Goal: Find specific page/section

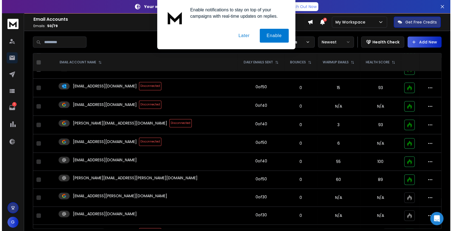
scroll to position [780, 0]
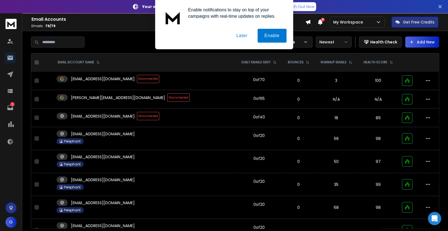
click at [131, 150] on td "[EMAIL_ADDRESS][DOMAIN_NAME] Pelephant" at bounding box center [144, 161] width 182 height 23
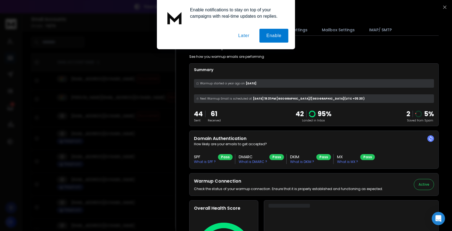
click at [245, 36] on button "Later" at bounding box center [243, 36] width 25 height 14
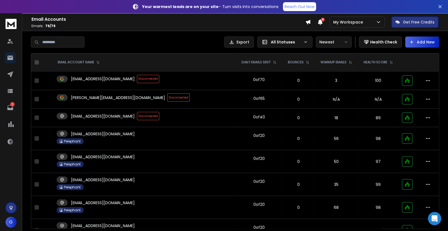
click at [142, 153] on div "[EMAIL_ADDRESS][DOMAIN_NAME]" at bounding box center [145, 156] width 176 height 7
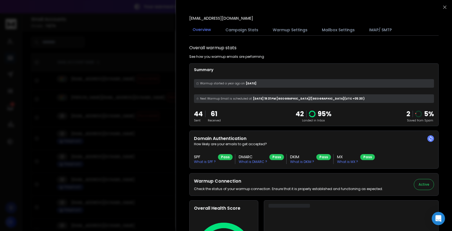
click at [236, 18] on p "[EMAIL_ADDRESS][DOMAIN_NAME]" at bounding box center [221, 18] width 64 height 6
copy p "[EMAIL_ADDRESS][DOMAIN_NAME]"
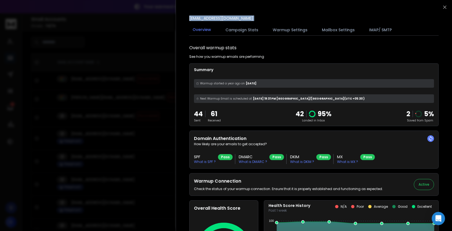
click at [198, 31] on button "Overview" at bounding box center [201, 29] width 25 height 13
click at [209, 18] on p "[EMAIL_ADDRESS][DOMAIN_NAME]" at bounding box center [221, 18] width 64 height 6
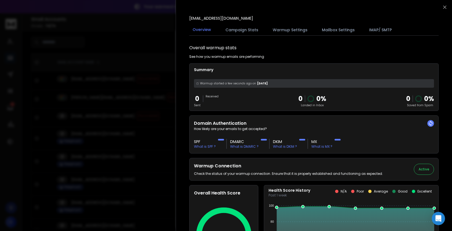
click at [156, 63] on div at bounding box center [226, 115] width 452 height 231
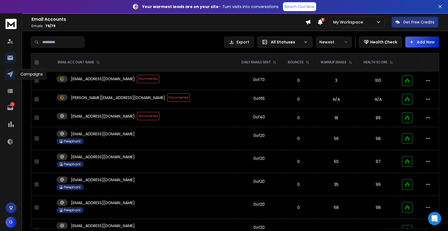
click at [13, 75] on icon at bounding box center [10, 74] width 7 height 7
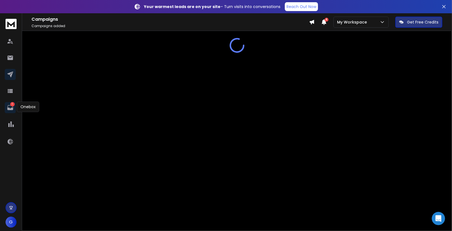
click at [10, 105] on icon at bounding box center [10, 107] width 7 height 7
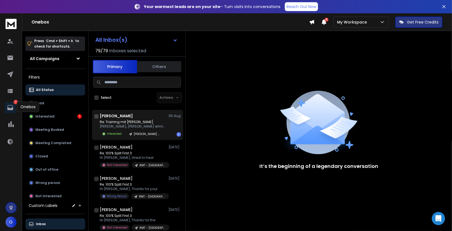
click at [139, 116] on div "[PERSON_NAME] [DATE]" at bounding box center [140, 116] width 81 height 6
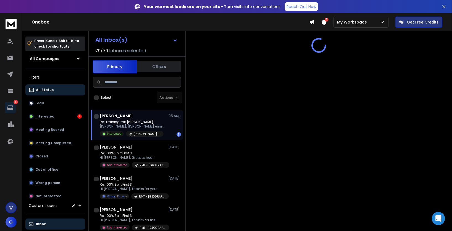
click at [161, 67] on button "Others" at bounding box center [159, 66] width 44 height 12
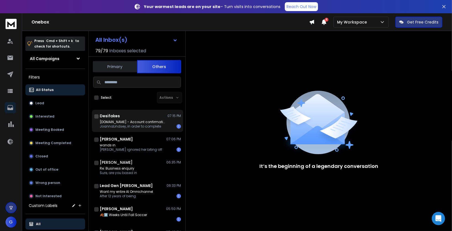
click at [141, 130] on div "Desifakes 07:15 PM [DOMAIN_NAME] - Account confirmation required JoannaLindsey,…" at bounding box center [137, 121] width 91 height 22
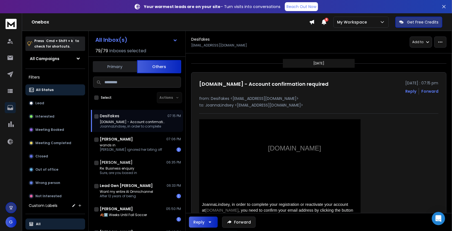
scroll to position [77, 0]
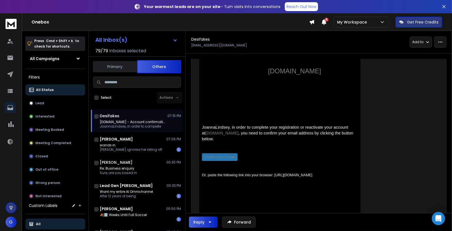
click at [213, 97] on td "JoannaLindsey, in order to complete your registration or reactivate your accoun…" at bounding box center [279, 150] width 161 height 128
